Goal: Task Accomplishment & Management: Manage account settings

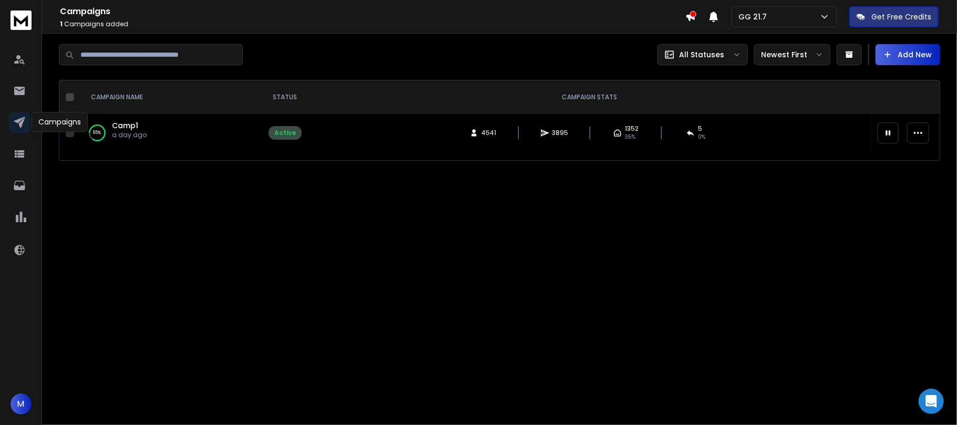
click at [20, 122] on icon at bounding box center [19, 122] width 11 height 11
click at [15, 122] on icon at bounding box center [19, 122] width 13 height 13
click at [20, 122] on icon at bounding box center [19, 122] width 11 height 11
click at [17, 116] on icon at bounding box center [19, 122] width 13 height 13
click at [20, 88] on icon at bounding box center [19, 91] width 11 height 8
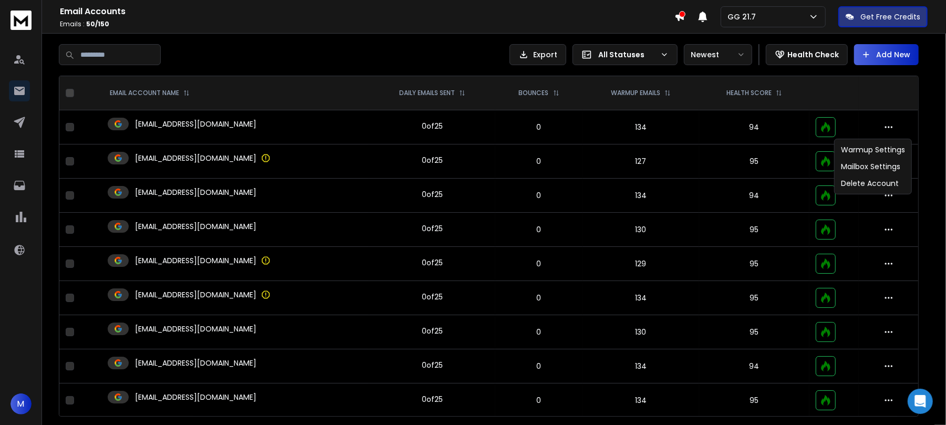
click at [891, 130] on icon at bounding box center [888, 126] width 9 height 9
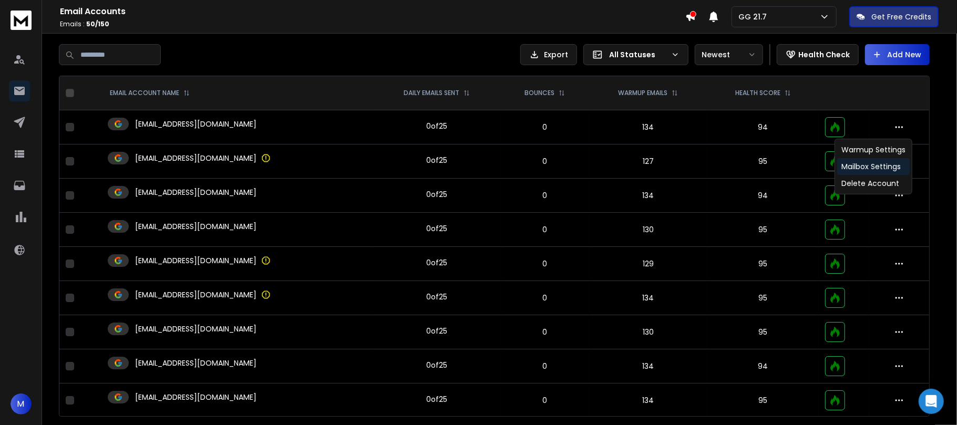
click at [885, 165] on div "Mailbox Settings" at bounding box center [873, 166] width 72 height 17
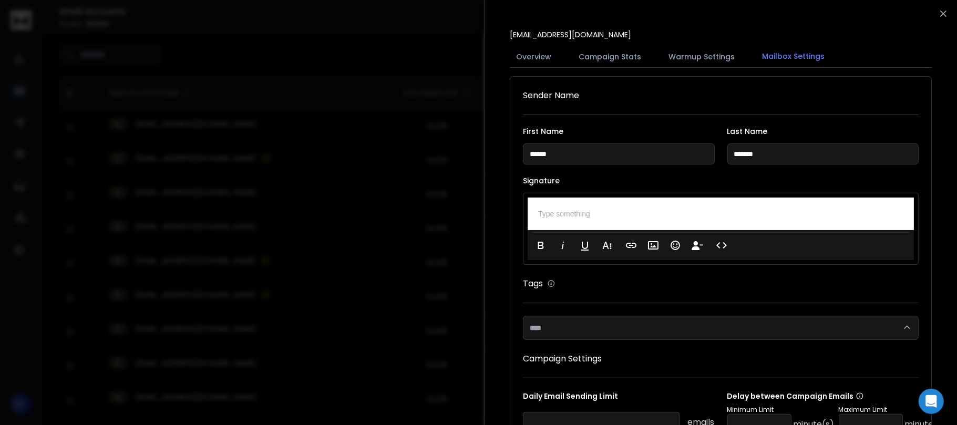
click at [946, 17] on div "Multi Select Table Sheet [EMAIL_ADDRESS][DOMAIN_NAME] Overview Campaign Stats W…" at bounding box center [720, 212] width 473 height 425
click at [934, 13] on div "[EMAIL_ADDRESS][DOMAIN_NAME] Overview Campaign Stats Warmup Settings Mailbox Se…" at bounding box center [720, 315] width 447 height 604
click at [938, 13] on icon "button" at bounding box center [943, 13] width 11 height 11
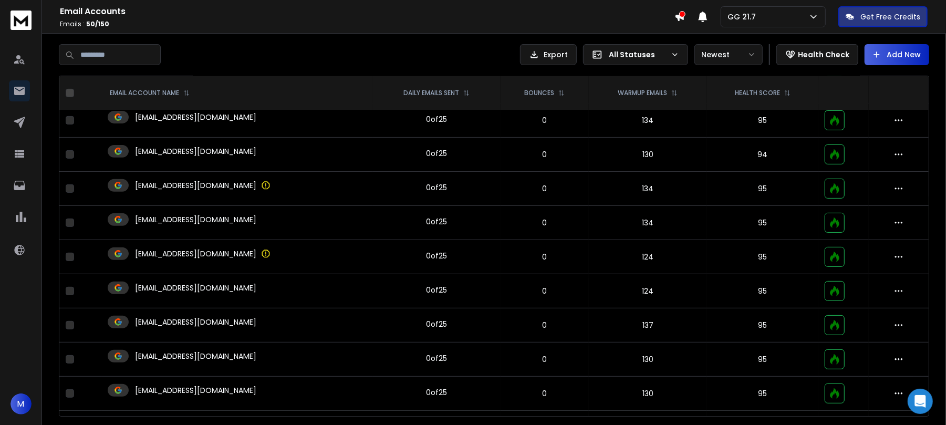
scroll to position [560, 0]
